Goal: Task Accomplishment & Management: Manage account settings

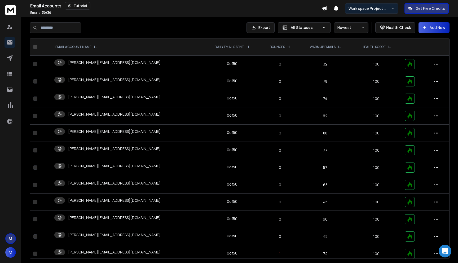
click at [359, 10] on p "Work space Project Consulting" at bounding box center [370, 8] width 42 height 5
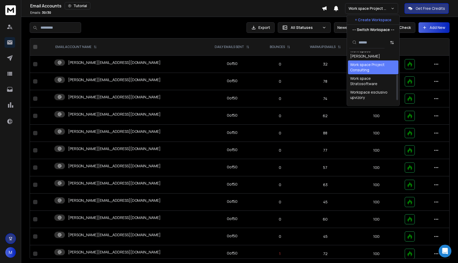
scroll to position [50, 0]
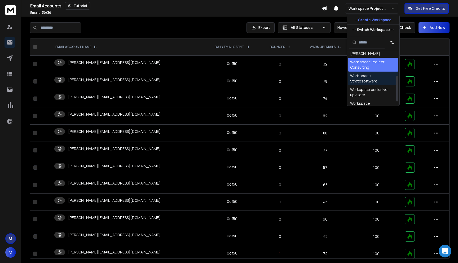
click at [365, 73] on div "Work space Stratosoftware" at bounding box center [373, 78] width 46 height 11
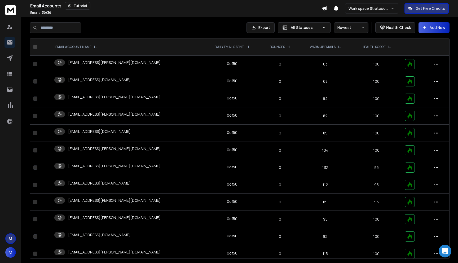
scroll to position [1, 0]
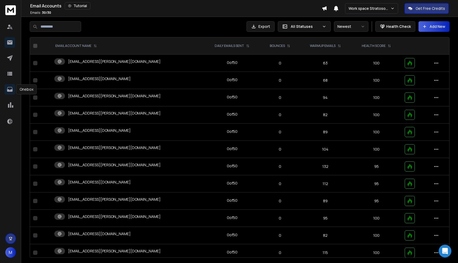
click at [11, 94] on link at bounding box center [10, 89] width 11 height 11
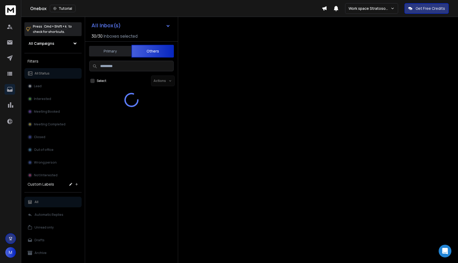
click at [152, 47] on button "Others" at bounding box center [152, 51] width 42 height 13
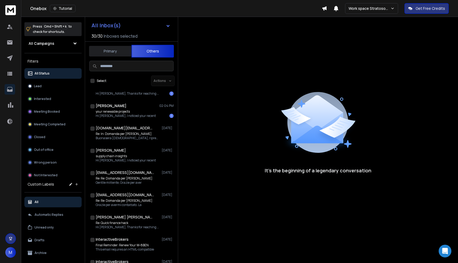
scroll to position [46, 0]
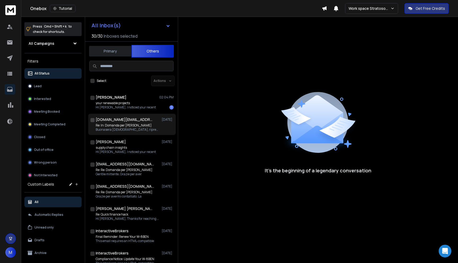
click at [130, 121] on h1 "[DOMAIN_NAME][EMAIL_ADDRESS][DOMAIN_NAME]" at bounding box center [125, 119] width 58 height 5
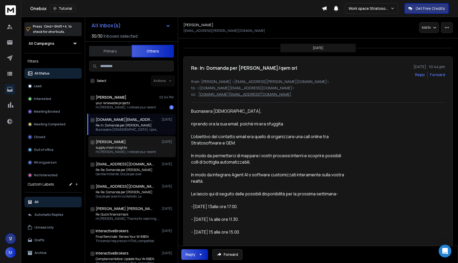
scroll to position [46, 0]
click at [144, 152] on div "supply chain insights Hi [PERSON_NAME], I noticed your recent" at bounding box center [135, 149] width 78 height 8
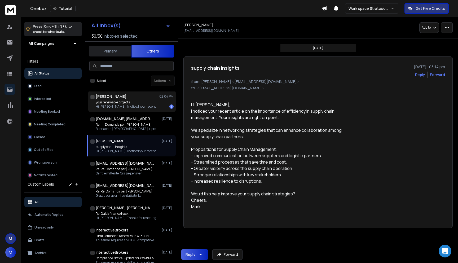
click at [133, 105] on p "Hi [PERSON_NAME], I noticed your recent" at bounding box center [126, 106] width 60 height 4
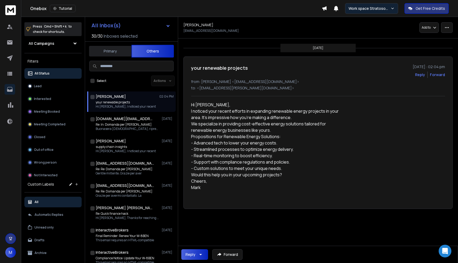
click at [378, 8] on p "Work space Stratosoftware" at bounding box center [370, 8] width 42 height 5
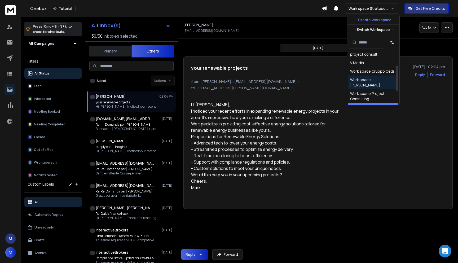
scroll to position [2, 0]
click at [374, 77] on div "V Media" at bounding box center [373, 79] width 50 height 8
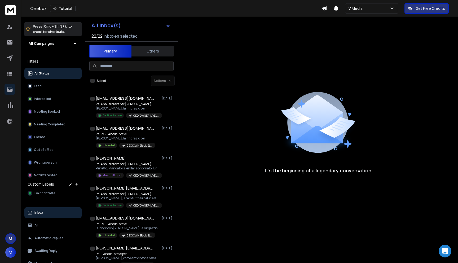
click at [156, 51] on button "Others" at bounding box center [152, 51] width 42 height 12
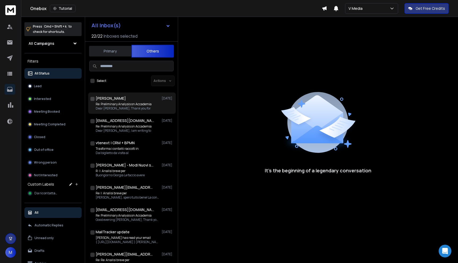
click at [120, 97] on h1 "Johanna Mae Nierva" at bounding box center [111, 98] width 30 height 5
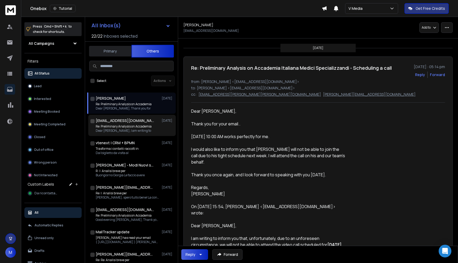
click at [129, 129] on p "Dear Johanna, I am writing to" at bounding box center [124, 131] width 56 height 4
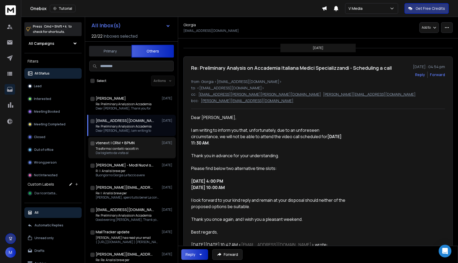
click at [129, 142] on h1 "vtenext | CRM + BPMN" at bounding box center [115, 142] width 39 height 5
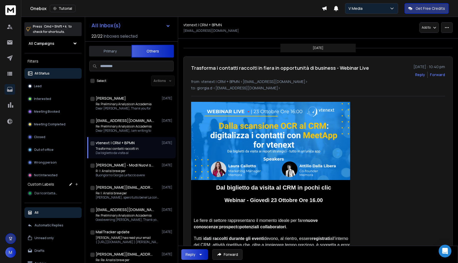
click at [377, 6] on div "V Media" at bounding box center [372, 8] width 46 height 5
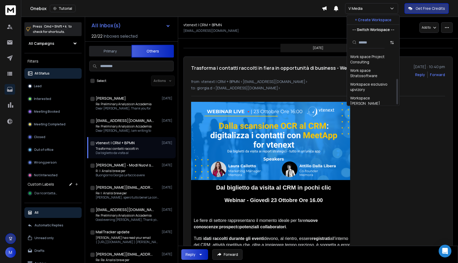
scroll to position [56, 0]
click at [372, 82] on div "Workspace esclusivo upvizory" at bounding box center [373, 86] width 46 height 11
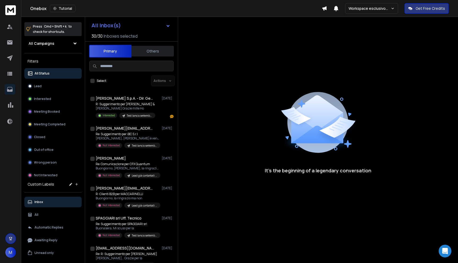
click at [156, 51] on button "Others" at bounding box center [152, 51] width 42 height 12
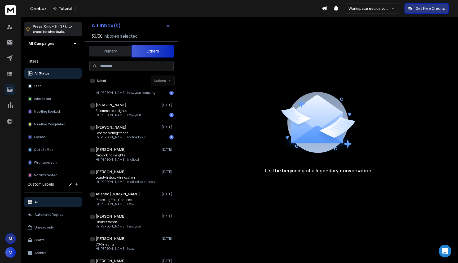
scroll to position [403, 0]
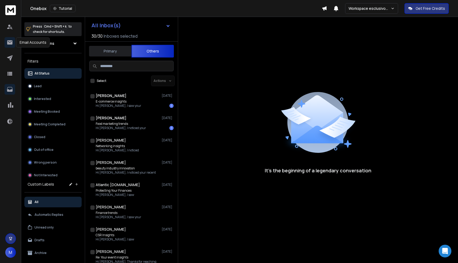
click at [11, 45] on icon at bounding box center [10, 42] width 6 height 6
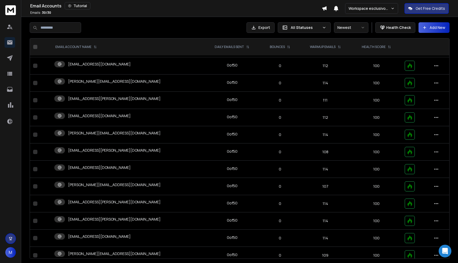
scroll to position [17, 0]
